Goal: Information Seeking & Learning: Check status

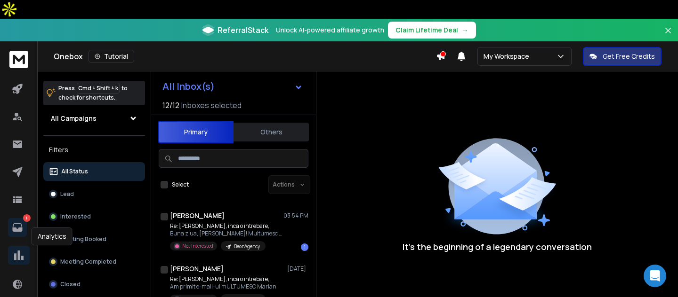
click at [19, 246] on link at bounding box center [19, 256] width 22 height 22
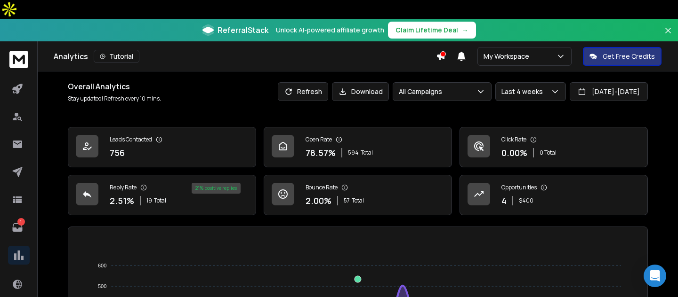
scroll to position [9, 0]
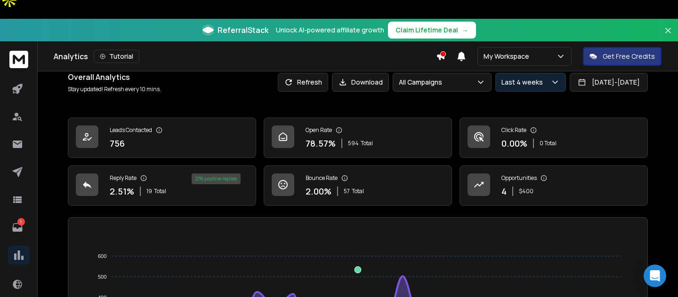
click at [501, 78] on p "Last 4 weeks" at bounding box center [523, 82] width 45 height 9
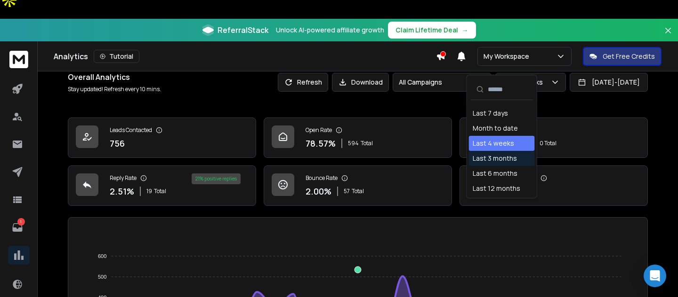
click at [487, 157] on div "Last 3 months" at bounding box center [494, 158] width 44 height 9
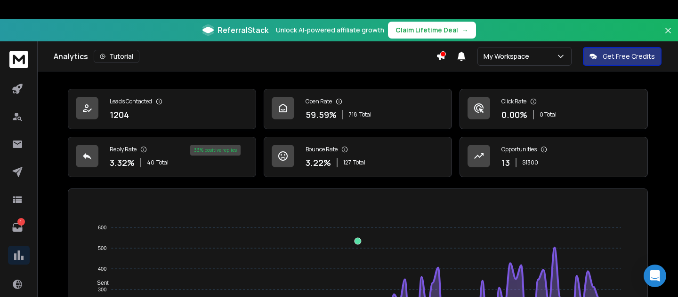
scroll to position [0, 0]
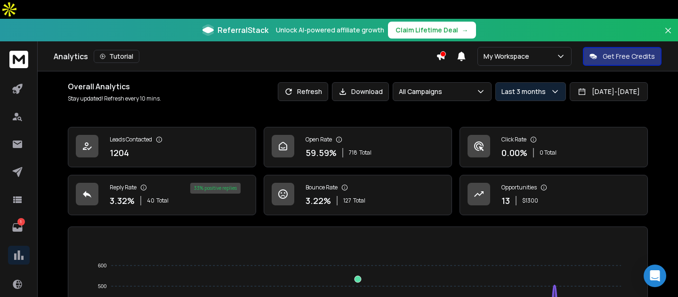
click at [501, 87] on p "Last 3 months" at bounding box center [525, 91] width 48 height 9
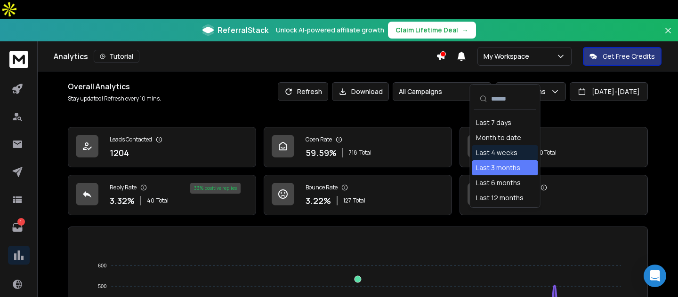
click at [492, 152] on div "Last 4 weeks" at bounding box center [496, 152] width 41 height 9
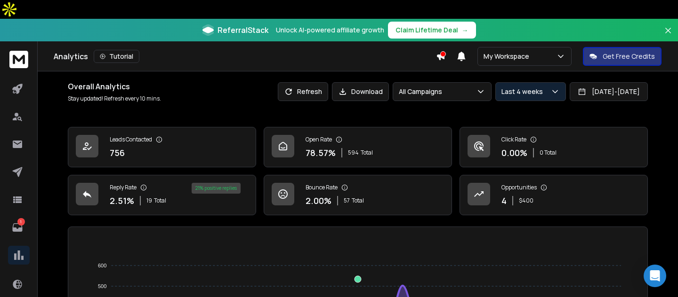
click at [495, 82] on button "Last 4 weeks" at bounding box center [530, 91] width 71 height 19
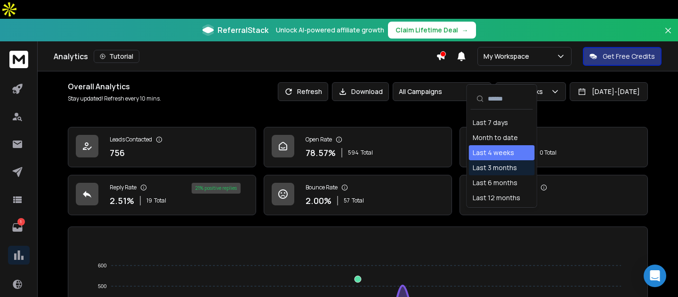
click at [480, 170] on div "Last 3 months" at bounding box center [494, 167] width 44 height 9
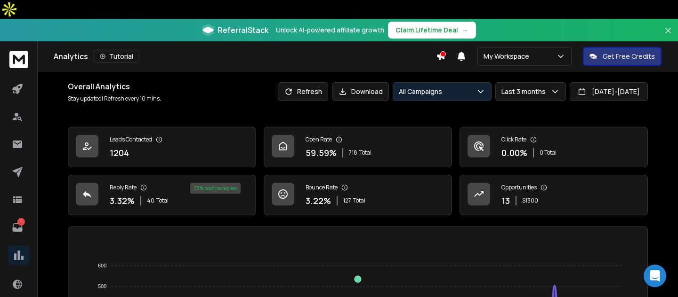
click at [407, 87] on p "All Campaigns" at bounding box center [422, 91] width 47 height 9
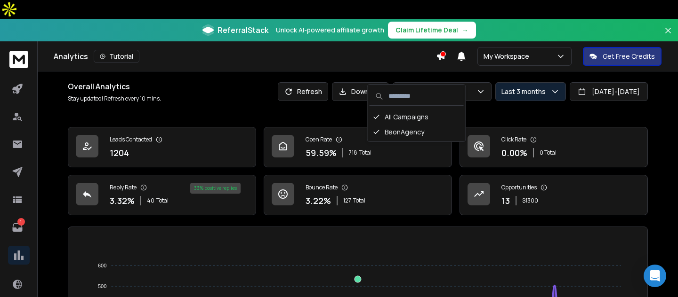
click at [501, 87] on p "Last 3 months" at bounding box center [525, 91] width 48 height 9
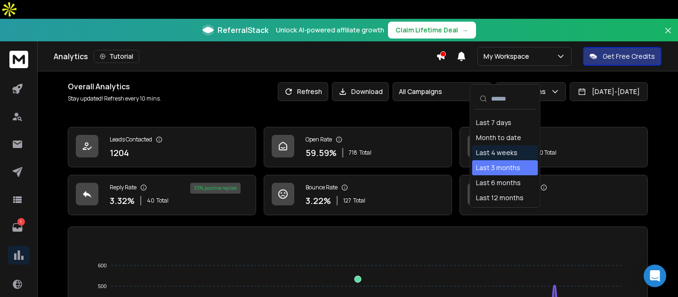
click at [487, 151] on div "Last 4 weeks" at bounding box center [496, 152] width 41 height 9
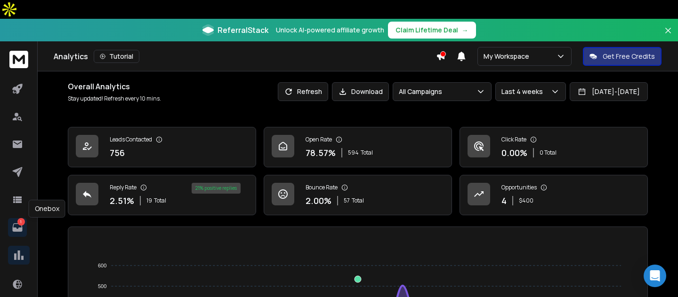
click at [12, 224] on icon at bounding box center [17, 228] width 10 height 8
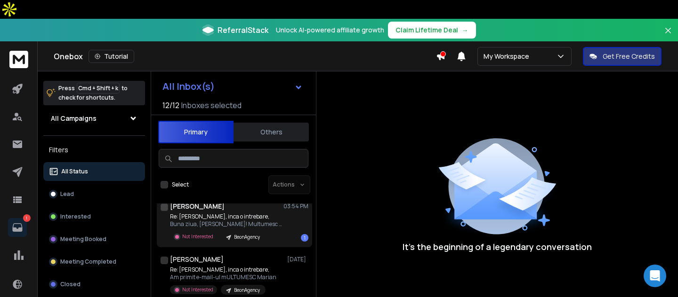
scroll to position [7, 0]
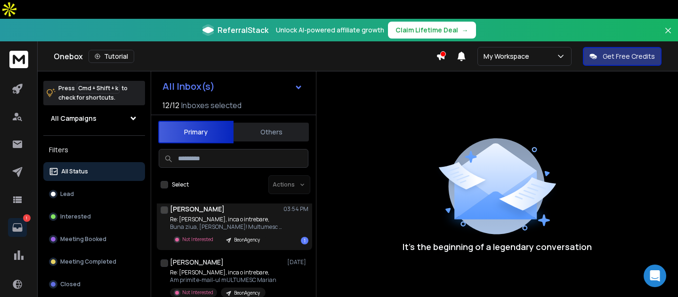
click at [248, 235] on div "BeonAgency" at bounding box center [243, 240] width 45 height 10
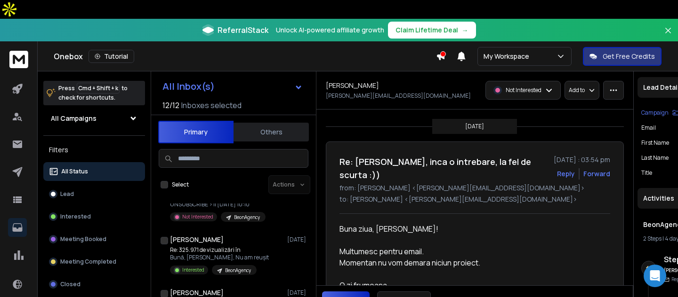
scroll to position [135, 0]
click at [242, 255] on p "Bună, [PERSON_NAME], Nu am reușit" at bounding box center [219, 259] width 99 height 8
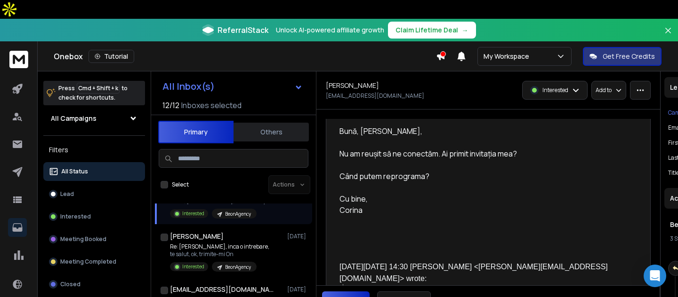
scroll to position [192, 0]
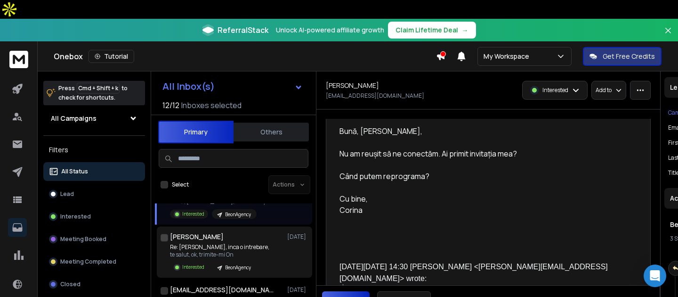
click at [261, 244] on div "Re: [PERSON_NAME], inca o intrebare, te salut, ok, trimite-mi On Interested Beo…" at bounding box center [239, 258] width 138 height 29
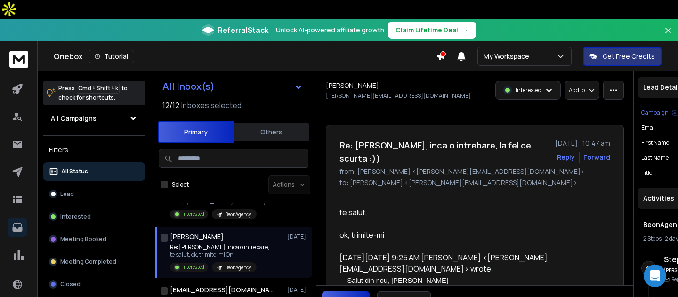
scroll to position [16, 0]
drag, startPoint x: 503, startPoint y: 152, endPoint x: 436, endPoint y: 156, distance: 67.0
click at [435, 168] on p "from: [PERSON_NAME] <[PERSON_NAME][EMAIL_ADDRESS][DOMAIN_NAME]>" at bounding box center [474, 172] width 271 height 9
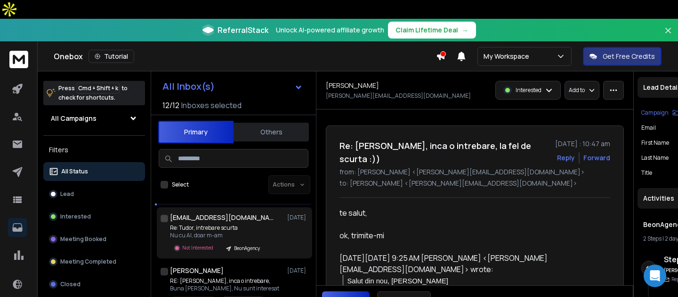
click at [251, 232] on p "Nu cu AI, doar m-am" at bounding box center [218, 236] width 96 height 8
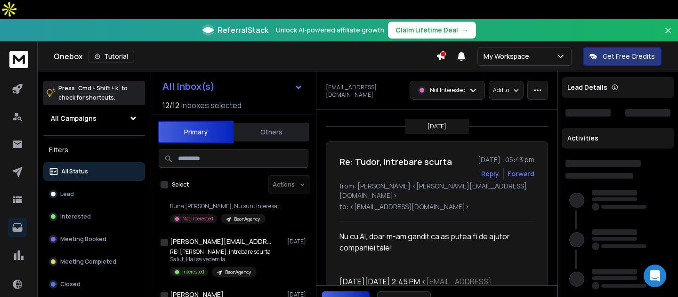
scroll to position [347, 0]
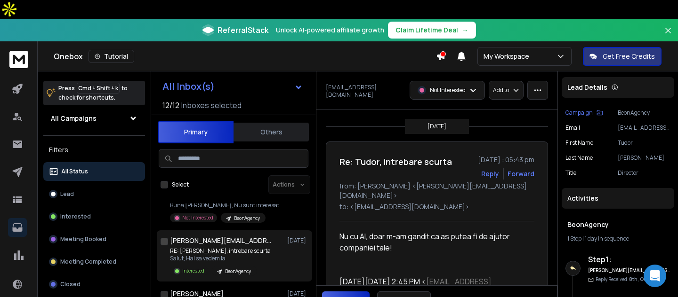
click at [248, 236] on div "[PERSON_NAME][EMAIL_ADDRESS][DOMAIN_NAME] [DATE] RE: [PERSON_NAME], intrebare s…" at bounding box center [239, 256] width 138 height 40
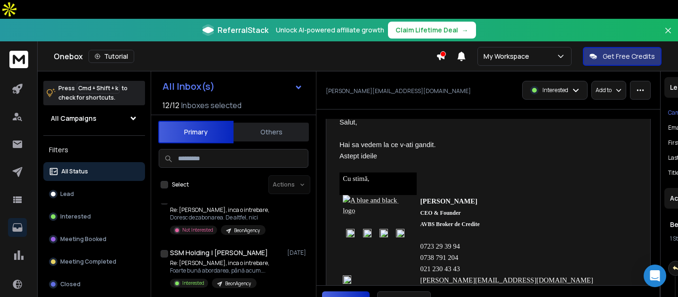
scroll to position [104, 0]
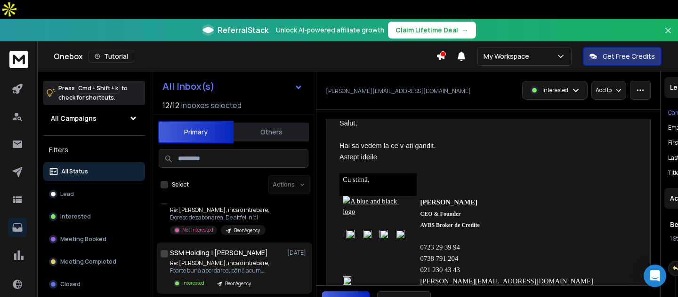
click at [223, 260] on p "Re: [PERSON_NAME], inca o intrebare," at bounding box center [219, 264] width 99 height 8
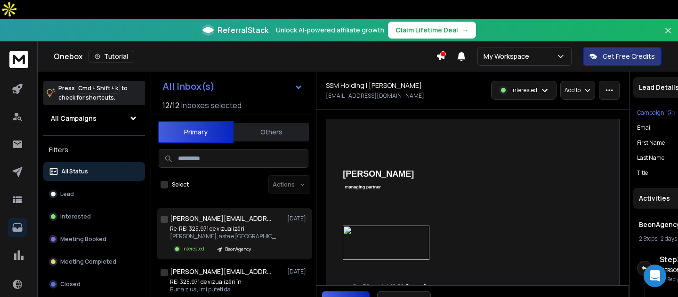
scroll to position [953, 0]
click at [246, 227] on p "Re: RE: 325.971 de vizualizări" at bounding box center [226, 231] width 113 height 8
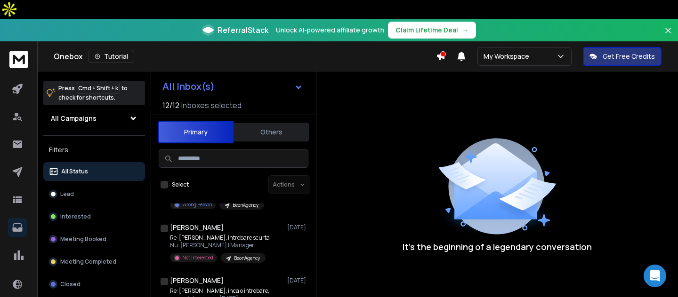
scroll to position [532, 0]
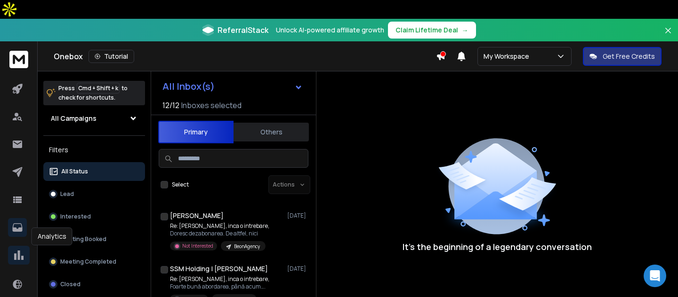
click at [20, 245] on link at bounding box center [19, 256] width 22 height 22
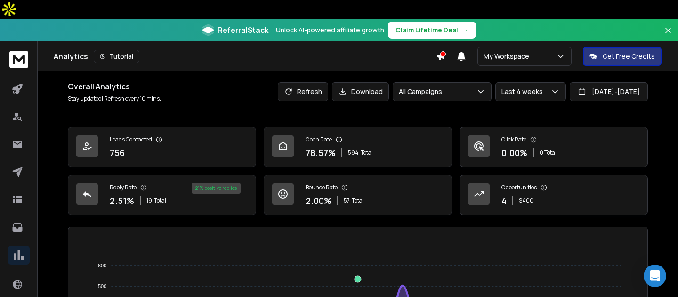
click at [496, 83] on div "Overall Analytics Stay updated! Refresh every 10 mins. Refresh Download All Cam…" at bounding box center [358, 92] width 580 height 22
click at [501, 87] on p "Last 4 weeks" at bounding box center [523, 91] width 45 height 9
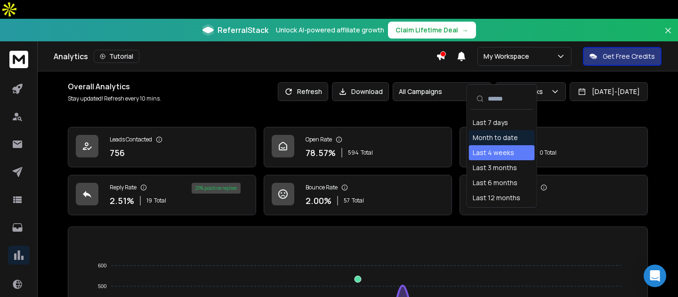
click at [499, 135] on div "Month to date" at bounding box center [494, 137] width 45 height 9
